Goal: Navigation & Orientation: Find specific page/section

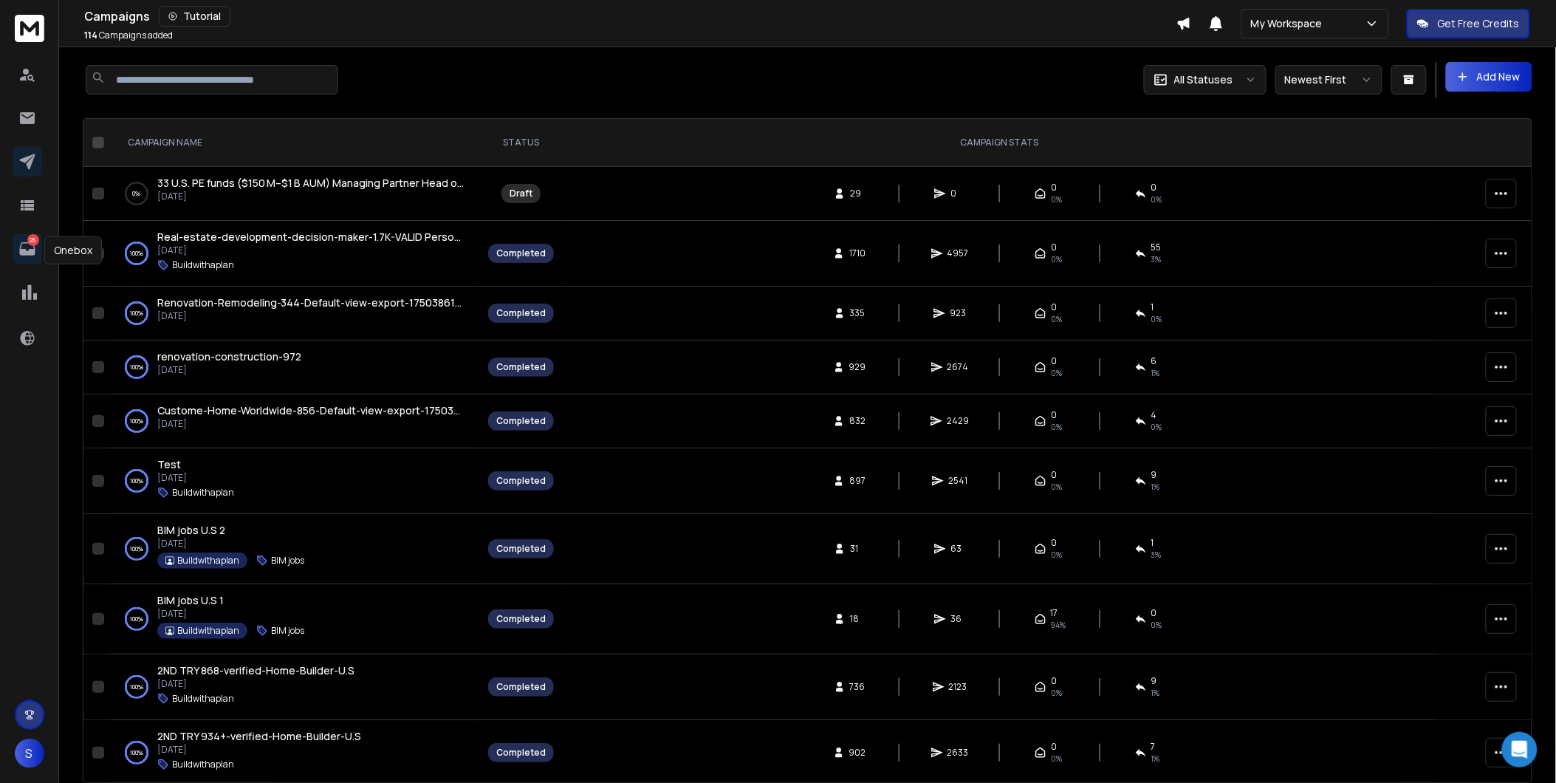
click at [24, 244] on icon at bounding box center [27, 249] width 18 height 18
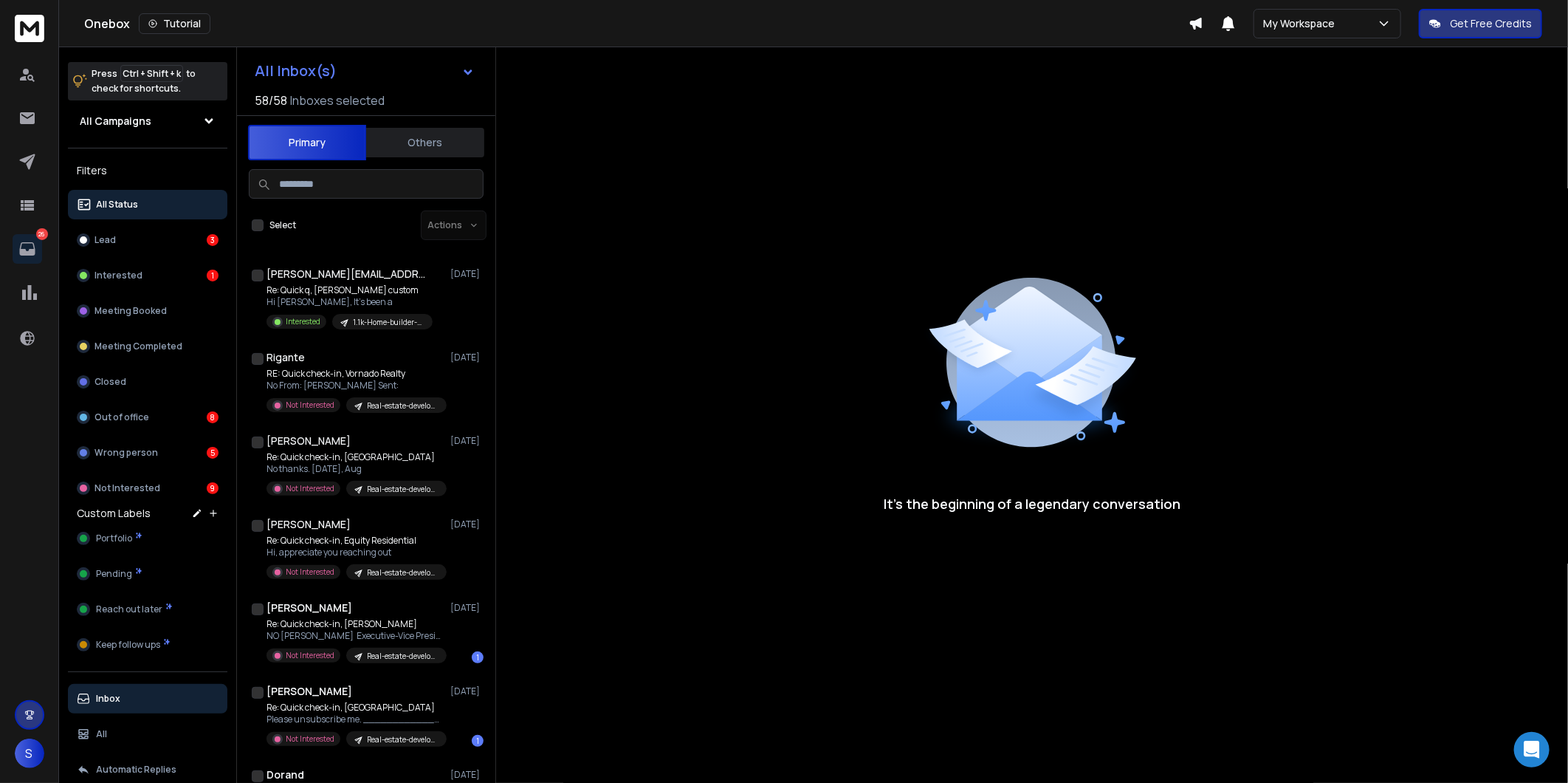
click at [408, 140] on button "Others" at bounding box center [425, 142] width 118 height 32
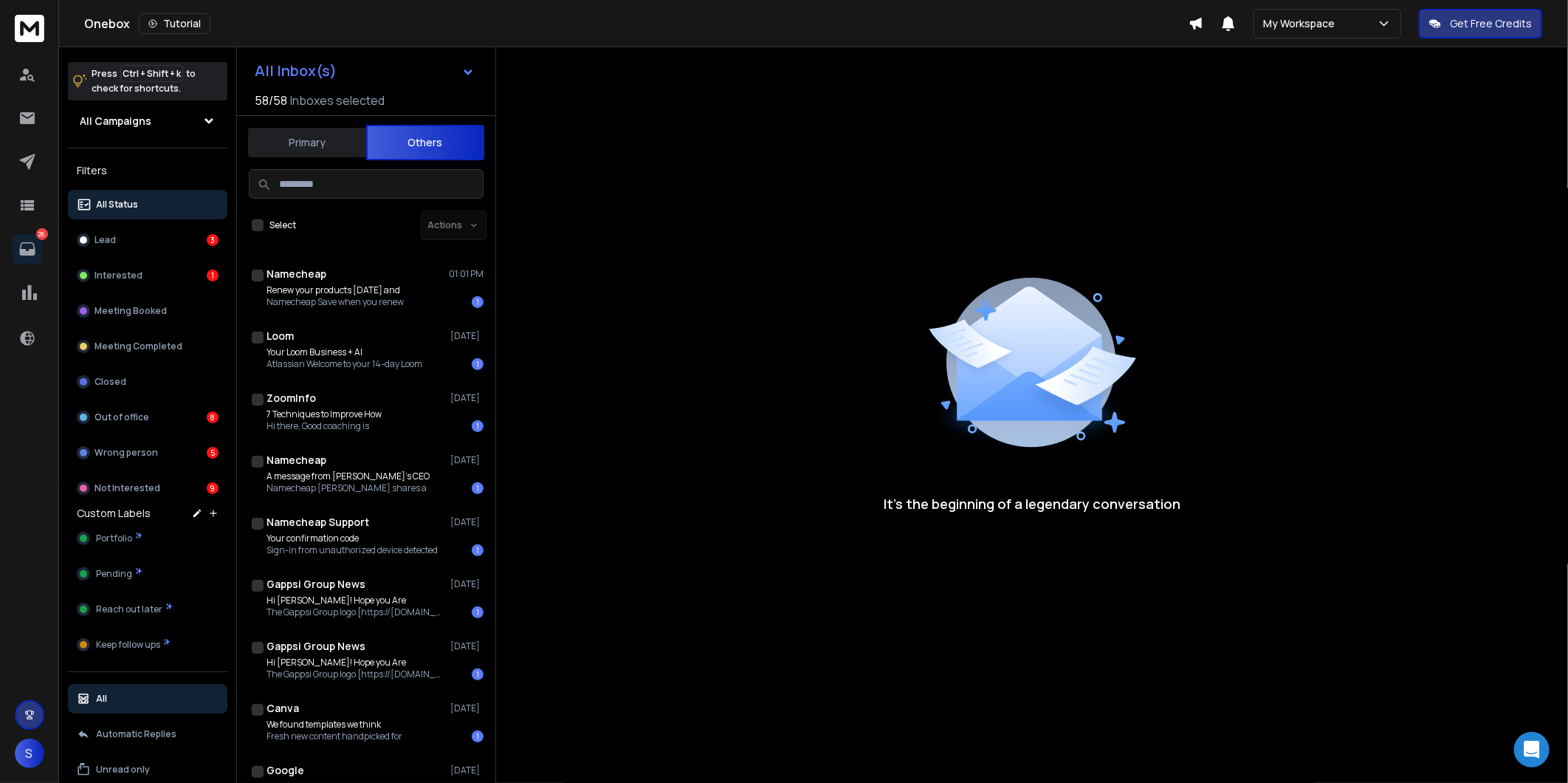
click at [330, 144] on button "Primary" at bounding box center [307, 142] width 118 height 32
